Goal: Find specific page/section: Find specific page/section

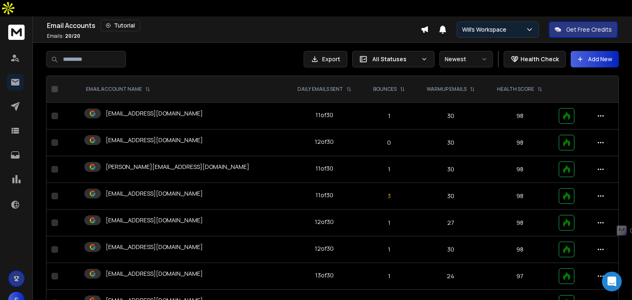
click at [502, 26] on p "Will's Workspace" at bounding box center [486, 30] width 48 height 8
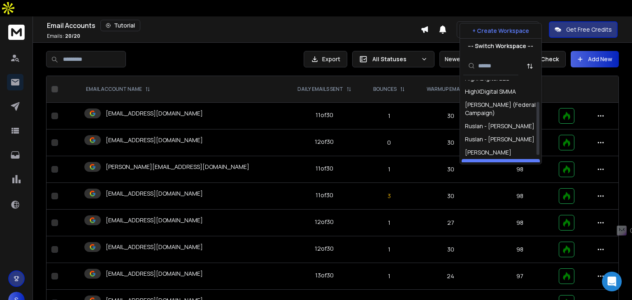
scroll to position [44, 0]
drag, startPoint x: 537, startPoint y: 95, endPoint x: 535, endPoint y: 129, distance: 33.8
click at [537, 129] on div at bounding box center [538, 128] width 3 height 53
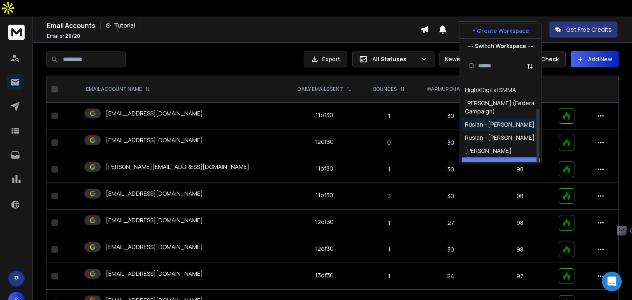
click at [514, 121] on div "Ruslan - [PERSON_NAME]" at bounding box center [500, 125] width 70 height 8
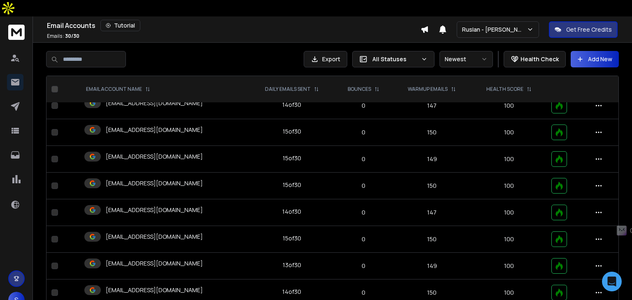
scroll to position [599, 0]
click at [16, 102] on icon at bounding box center [15, 106] width 9 height 9
